Goal: Task Accomplishment & Management: Manage account settings

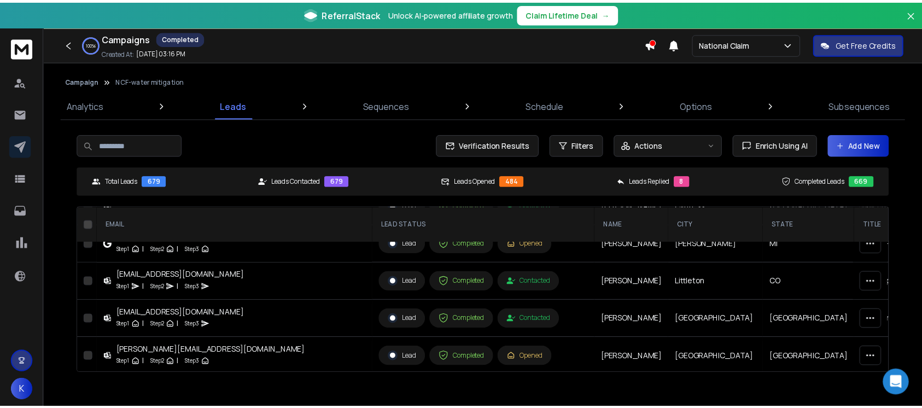
scroll to position [364, 0]
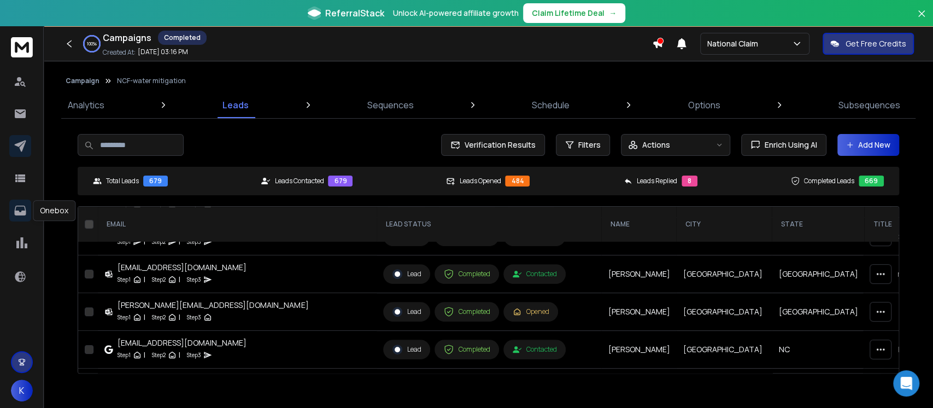
click at [18, 211] on icon at bounding box center [19, 211] width 11 height 10
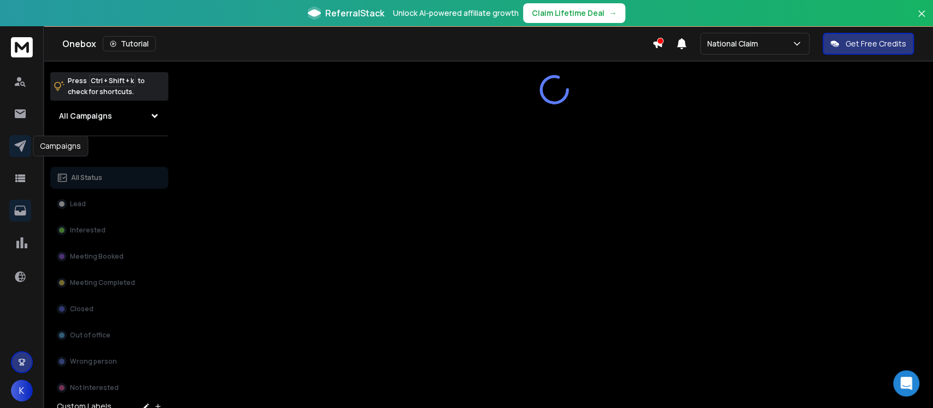
click at [17, 149] on icon at bounding box center [20, 145] width 13 height 13
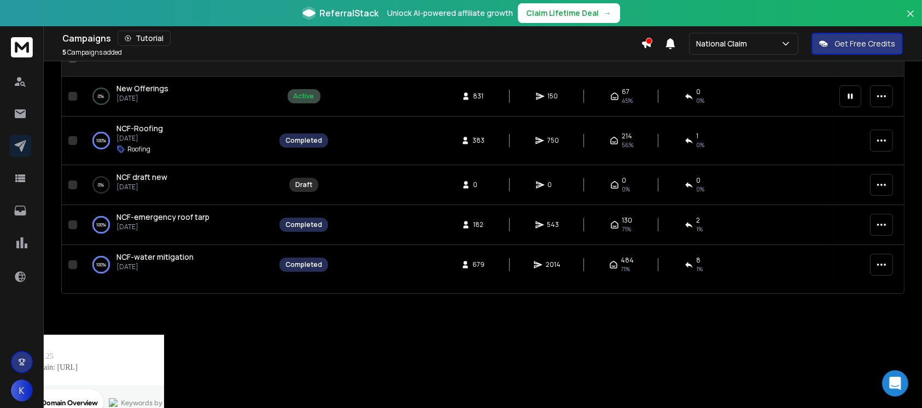
scroll to position [83, 0]
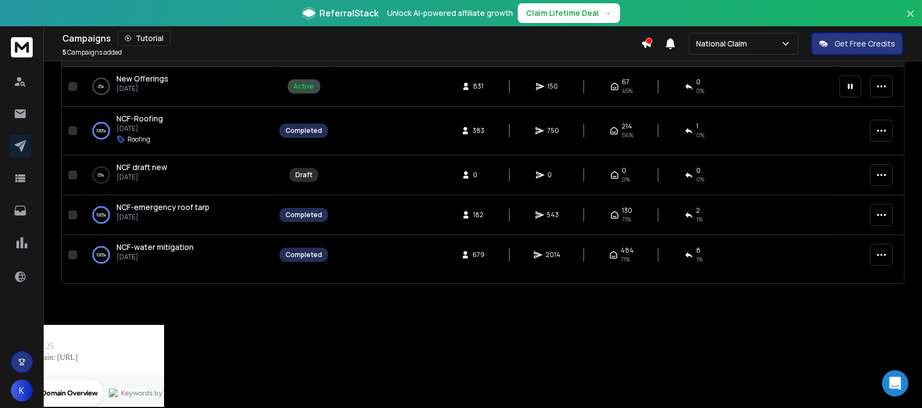
click at [179, 202] on span "NCF-emergency roof tarp" at bounding box center [162, 207] width 93 height 10
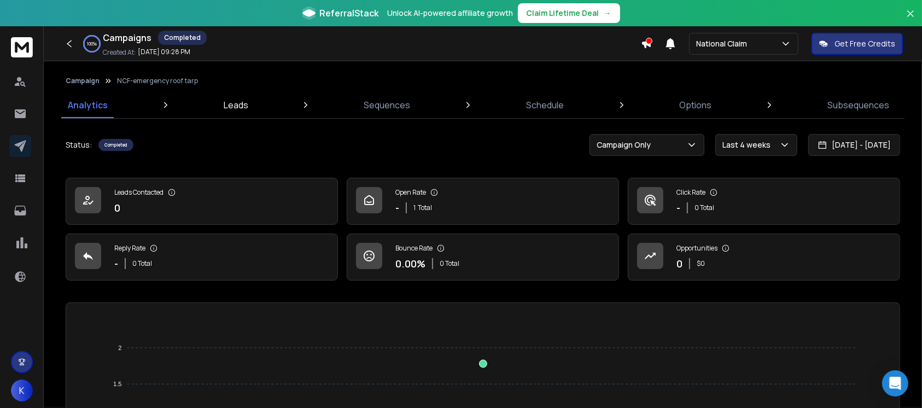
click at [236, 108] on p "Leads" at bounding box center [236, 104] width 25 height 13
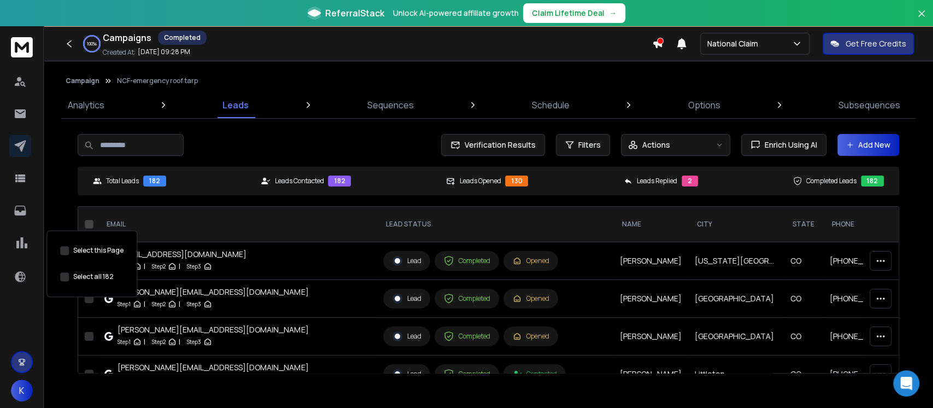
click at [64, 276] on button "Select this Page" at bounding box center [64, 276] width 9 height 9
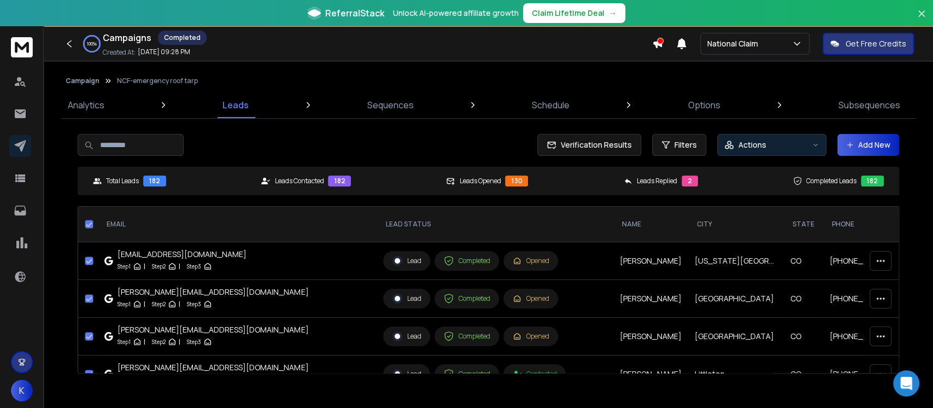
click at [765, 140] on p "Actions" at bounding box center [752, 144] width 28 height 11
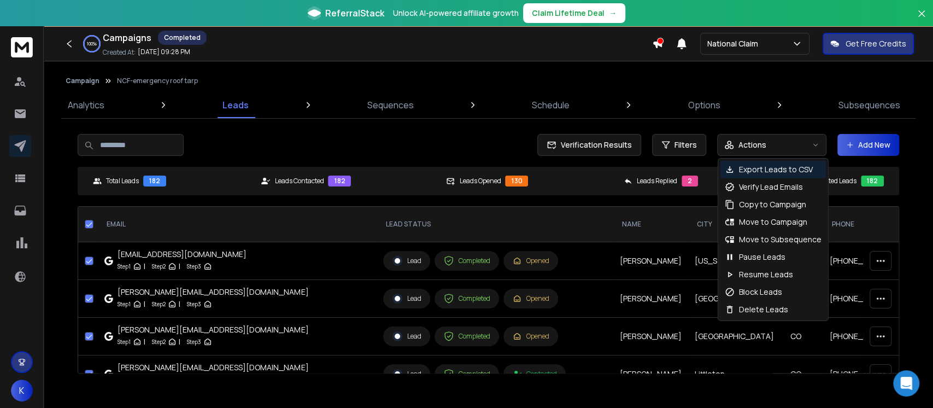
click at [768, 169] on p "Export Leads to CSV" at bounding box center [776, 169] width 74 height 11
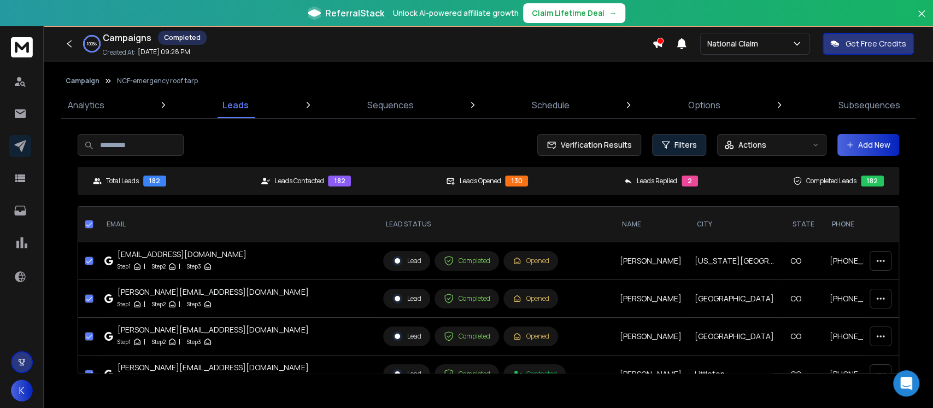
click at [669, 145] on icon "button" at bounding box center [665, 144] width 9 height 9
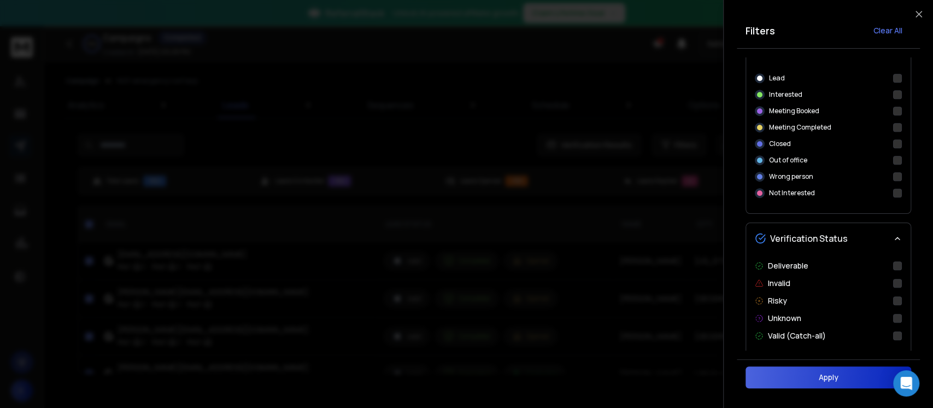
scroll to position [510, 0]
click at [793, 187] on p "Not Interested" at bounding box center [792, 191] width 46 height 9
click at [893, 187] on Interested "Not Interested" at bounding box center [897, 191] width 9 height 9
click at [826, 378] on button "Apply" at bounding box center [829, 377] width 166 height 22
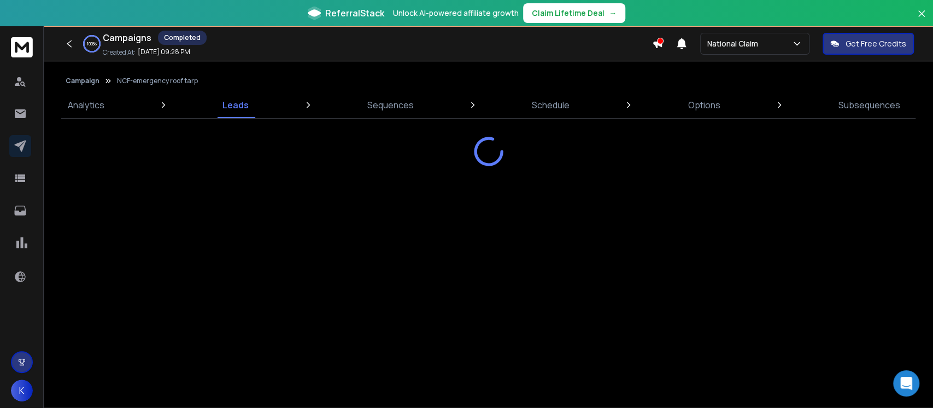
click at [240, 106] on p "Leads" at bounding box center [235, 104] width 26 height 13
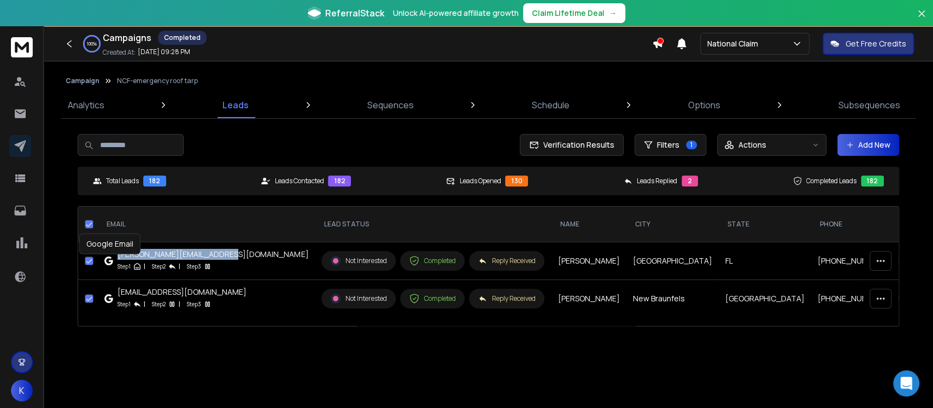
copy div "[PERSON_NAME][EMAIL_ADDRESS][DOMAIN_NAME]"
drag, startPoint x: 230, startPoint y: 255, endPoint x: 113, endPoint y: 256, distance: 117.0
click at [113, 256] on td "[PERSON_NAME][EMAIL_ADDRESS][DOMAIN_NAME] Step 1 | Step 2 | Step 3" at bounding box center [206, 261] width 217 height 38
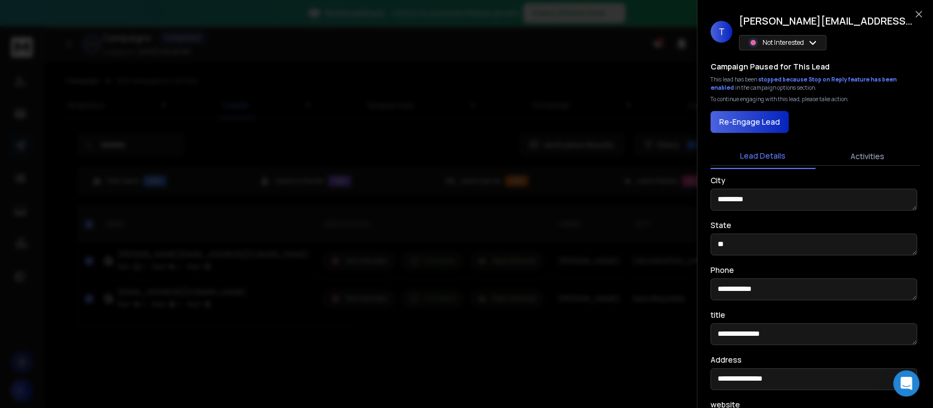
click at [331, 140] on div at bounding box center [466, 204] width 933 height 408
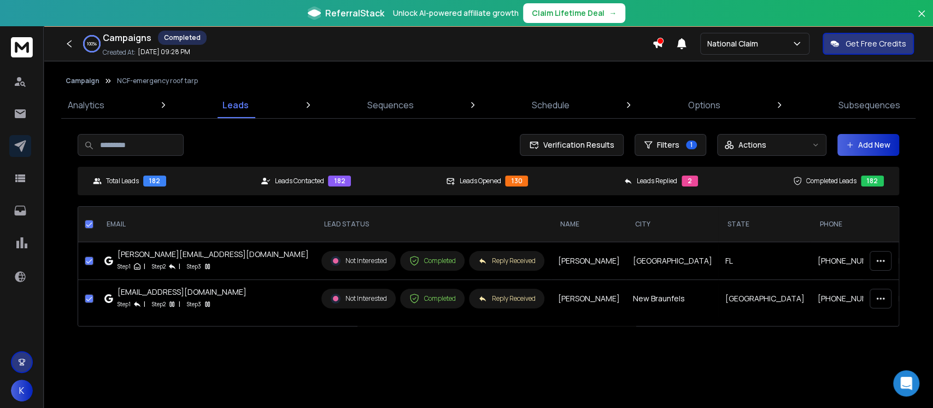
click at [168, 294] on div "[EMAIL_ADDRESS][DOMAIN_NAME]" at bounding box center [182, 291] width 129 height 11
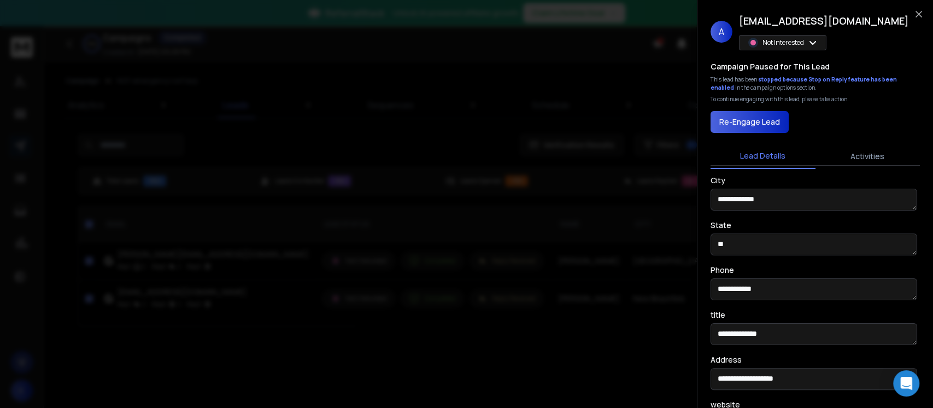
click at [781, 19] on h1 "[EMAIL_ADDRESS][DOMAIN_NAME]" at bounding box center [824, 20] width 170 height 15
copy h1 "[EMAIL_ADDRESS][DOMAIN_NAME]"
click at [587, 178] on div at bounding box center [466, 204] width 933 height 408
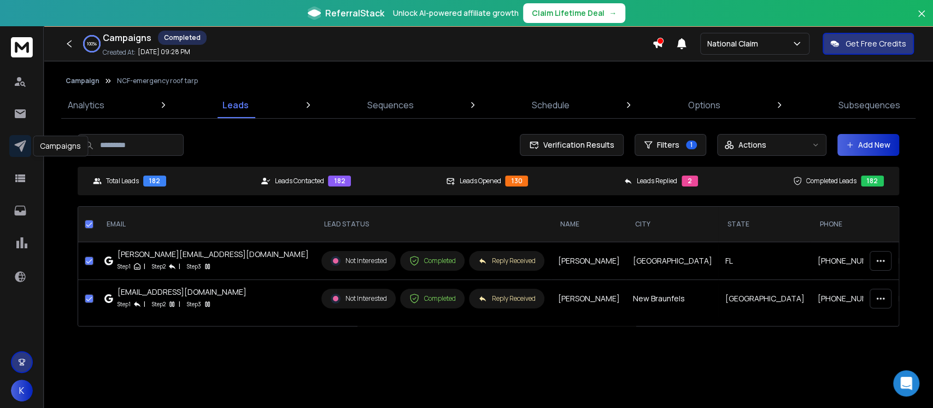
click at [22, 142] on icon at bounding box center [19, 145] width 11 height 11
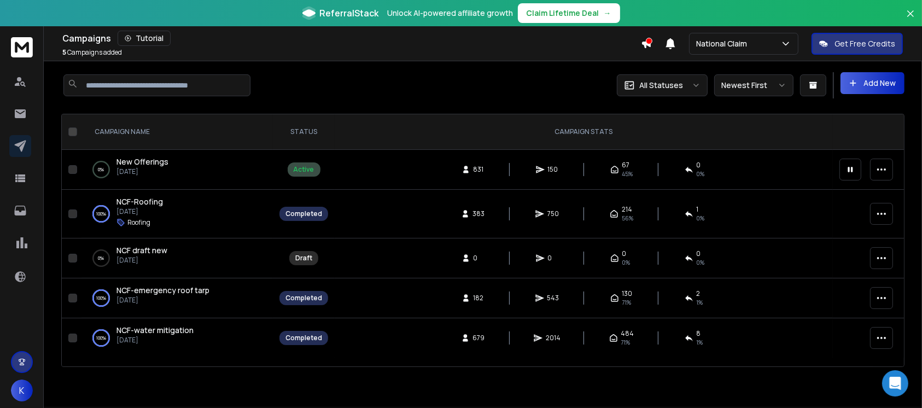
click at [154, 198] on span "NCF-Roofing" at bounding box center [139, 201] width 46 height 10
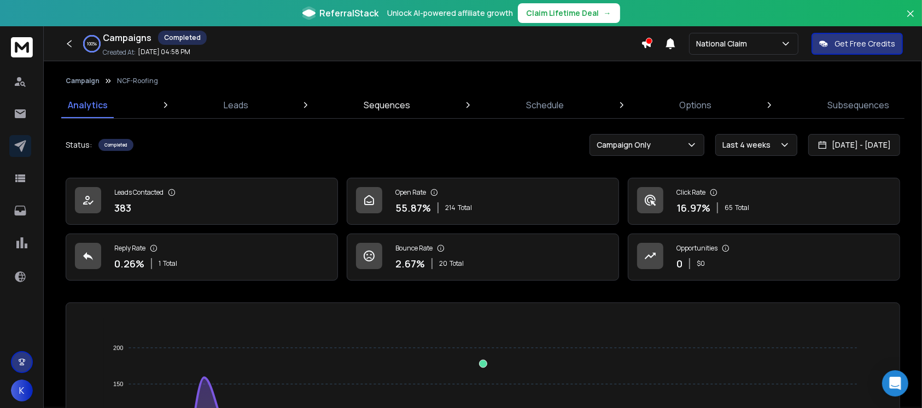
click at [398, 105] on p "Sequences" at bounding box center [386, 104] width 46 height 13
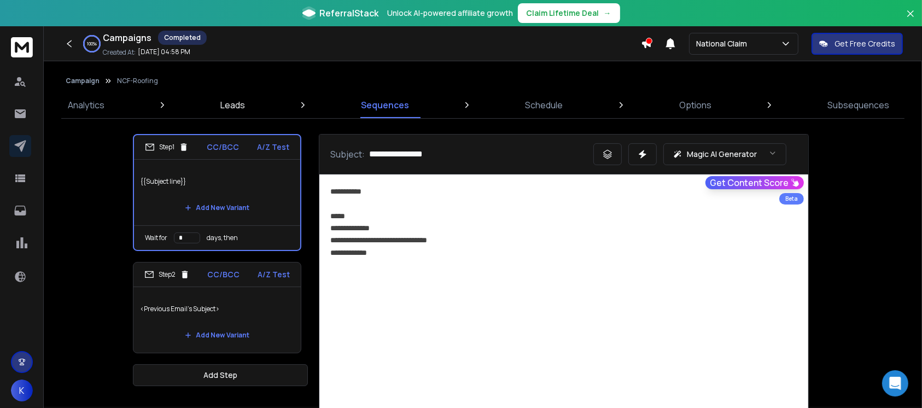
click at [237, 107] on p "Leads" at bounding box center [232, 104] width 25 height 13
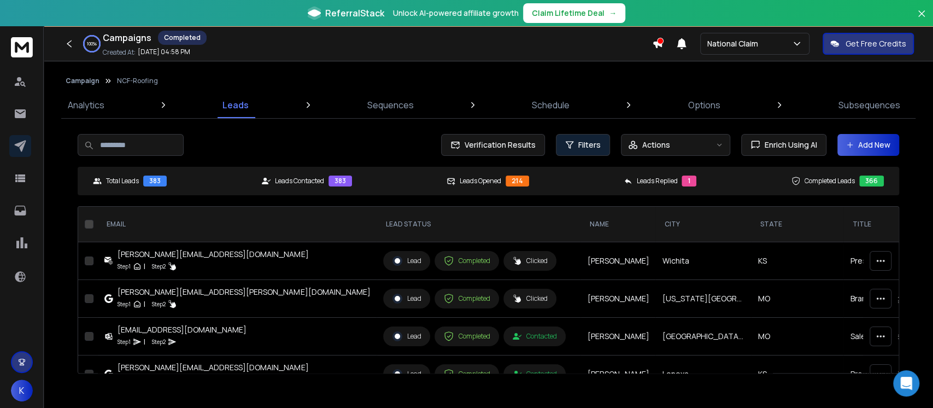
click at [582, 146] on span "Filters" at bounding box center [589, 144] width 22 height 11
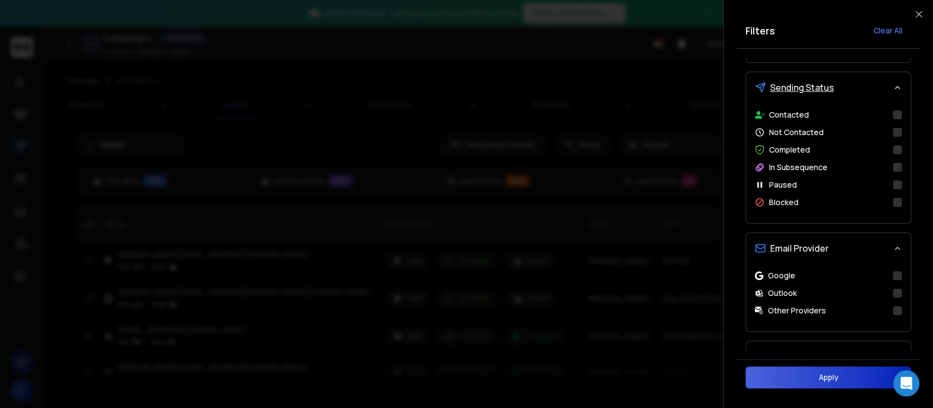
scroll to position [219, 0]
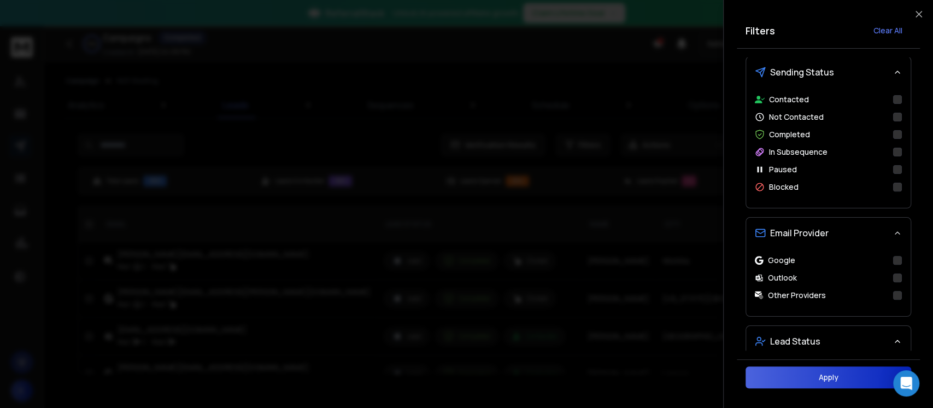
click at [477, 184] on div at bounding box center [466, 204] width 933 height 408
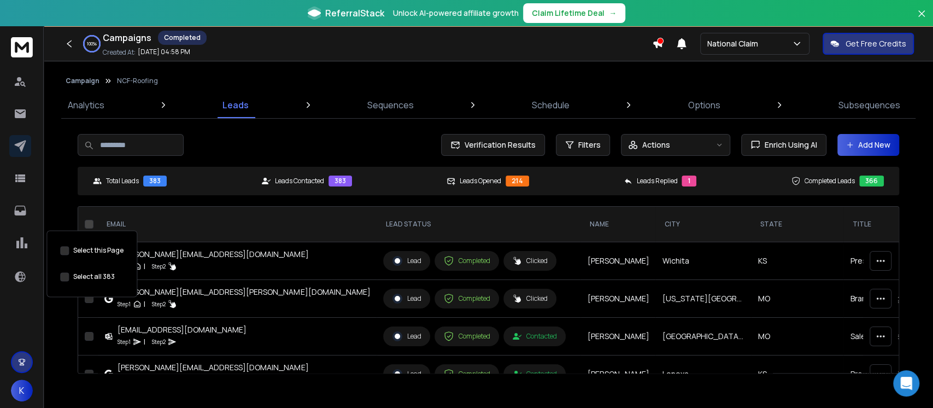
click at [87, 222] on button "Select this Page" at bounding box center [89, 224] width 9 height 9
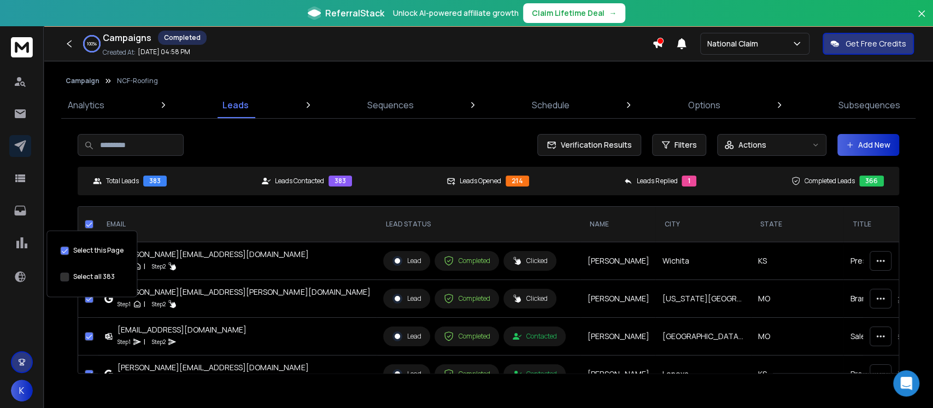
click at [90, 276] on label "Select all 383" at bounding box center [94, 276] width 42 height 9
click at [61, 276] on button "Select this Page" at bounding box center [64, 276] width 9 height 9
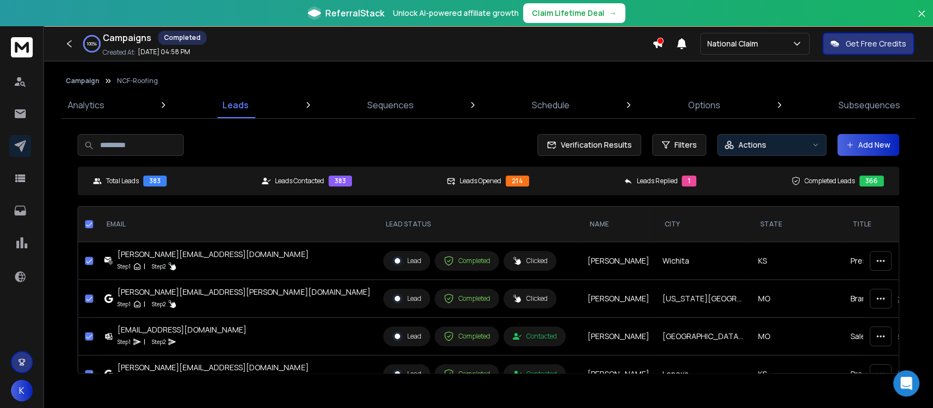
click at [775, 143] on div "Actions" at bounding box center [765, 144] width 83 height 11
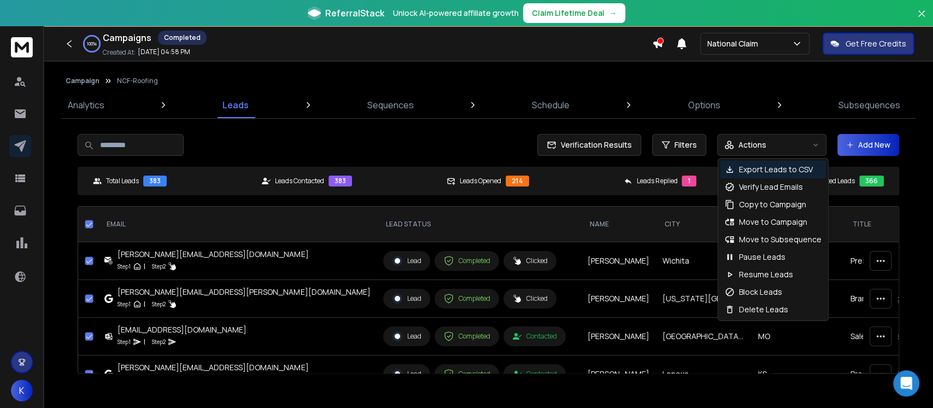
click at [770, 168] on p "Export Leads to CSV" at bounding box center [776, 169] width 74 height 11
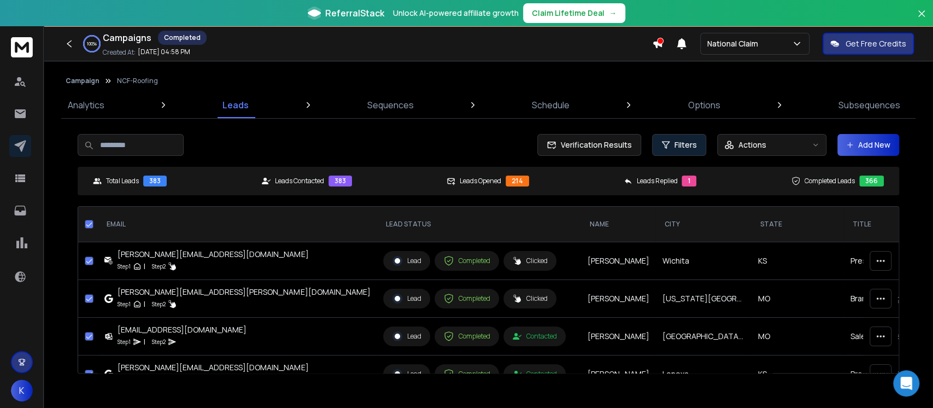
click at [688, 147] on span "Filters" at bounding box center [686, 144] width 22 height 11
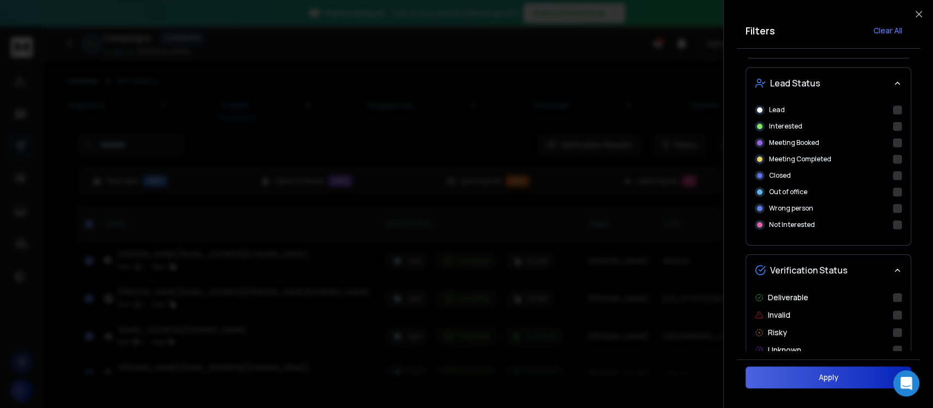
scroll to position [515, 0]
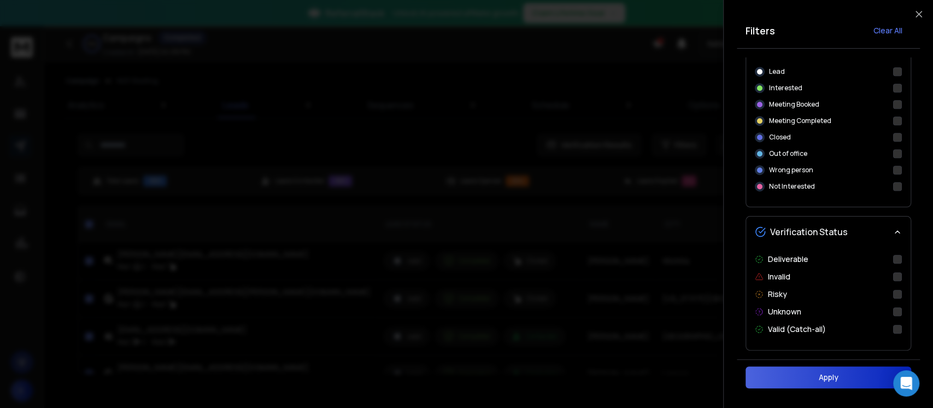
click at [791, 176] on div "Lead Interested Meeting Booked Meeting Completed Closed Out of office Wrong per…" at bounding box center [828, 137] width 165 height 140
click at [789, 184] on p "Not Interested" at bounding box center [792, 186] width 46 height 9
click at [893, 184] on Interested "Not Interested" at bounding box center [897, 186] width 9 height 9
click at [839, 377] on button "Apply" at bounding box center [829, 377] width 166 height 22
